Goal: Navigation & Orientation: Find specific page/section

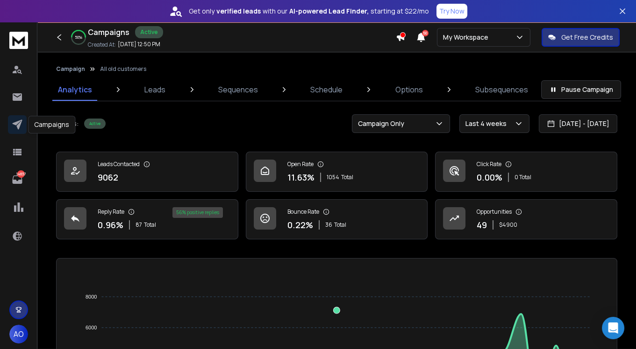
click at [21, 127] on icon at bounding box center [17, 124] width 11 height 11
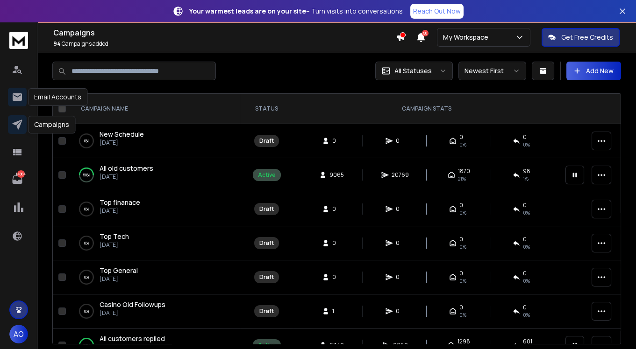
click at [21, 99] on icon at bounding box center [17, 96] width 9 height 7
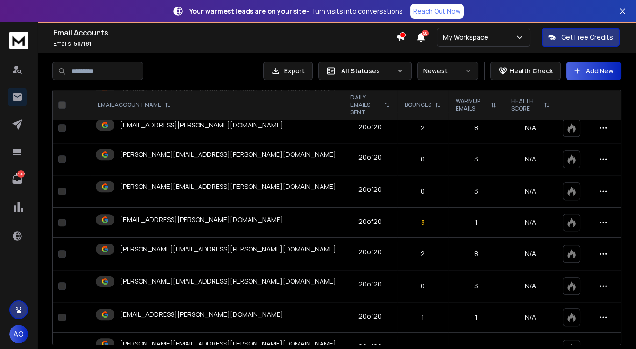
scroll to position [1314, 0]
